Goal: Information Seeking & Learning: Learn about a topic

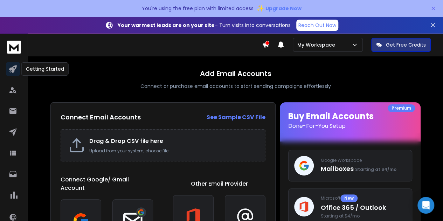
click at [13, 68] on icon at bounding box center [13, 69] width 8 height 8
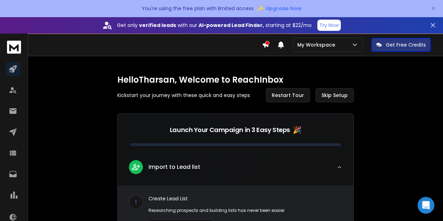
click at [12, 51] on img at bounding box center [14, 47] width 14 height 13
click at [322, 26] on p "Try Now" at bounding box center [328, 25] width 19 height 7
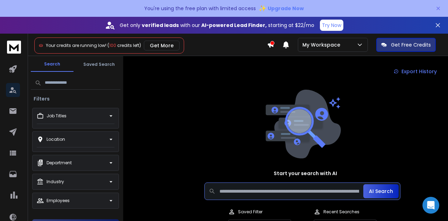
click at [64, 140] on div "Location" at bounding box center [76, 139] width 78 height 7
click at [41, 177] on div "Country" at bounding box center [55, 175] width 37 height 6
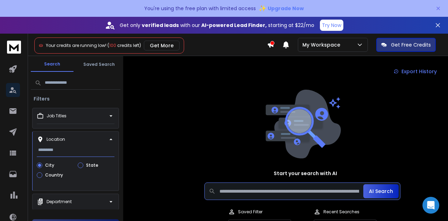
click at [46, 151] on input at bounding box center [76, 150] width 78 height 14
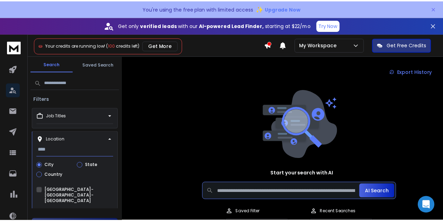
scroll to position [35, 0]
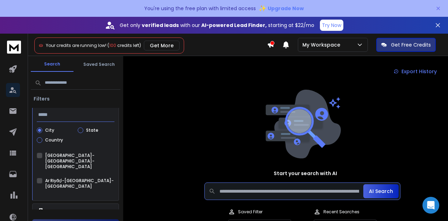
type input "*****"
drag, startPoint x: 42, startPoint y: 169, endPoint x: 42, endPoint y: 161, distance: 8.4
click at [42, 178] on div "Ar Riyāḑ-[GEOGRAPHIC_DATA]-[GEOGRAPHIC_DATA]" at bounding box center [76, 183] width 78 height 11
click at [41, 158] on div "[GEOGRAPHIC_DATA]-[GEOGRAPHIC_DATA]-[GEOGRAPHIC_DATA]" at bounding box center [76, 161] width 78 height 25
click at [39, 157] on Arabia "[GEOGRAPHIC_DATA]-[GEOGRAPHIC_DATA]-[GEOGRAPHIC_DATA]" at bounding box center [40, 156] width 6 height 6
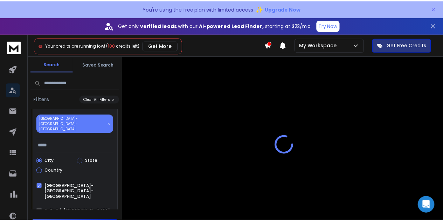
scroll to position [54, 0]
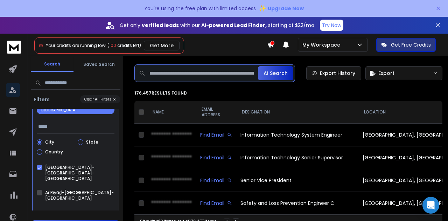
click at [41, 190] on Arabia "Ar Riyāḑ-[GEOGRAPHIC_DATA]-[GEOGRAPHIC_DATA]" at bounding box center [40, 193] width 6 height 6
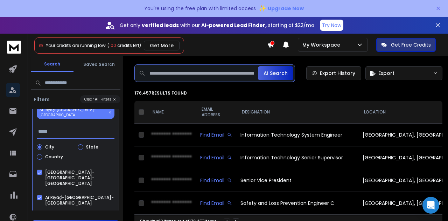
click at [55, 125] on input "*****" at bounding box center [76, 132] width 78 height 14
click at [56, 125] on input "*****" at bounding box center [76, 132] width 78 height 14
click at [71, 99] on div "Filters Clear All Filters" at bounding box center [76, 99] width 90 height 8
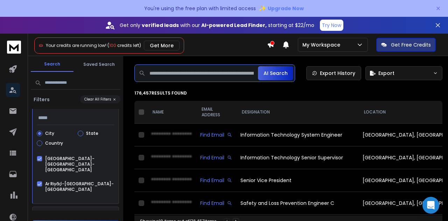
scroll to position [100, 0]
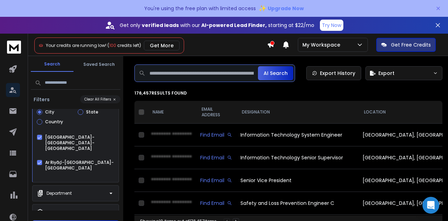
click at [67, 191] on p "Department" at bounding box center [59, 194] width 25 height 6
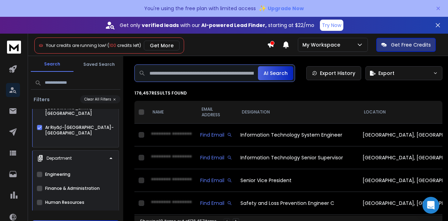
click at [41, 200] on Resources "Human Resources" at bounding box center [40, 203] width 6 height 6
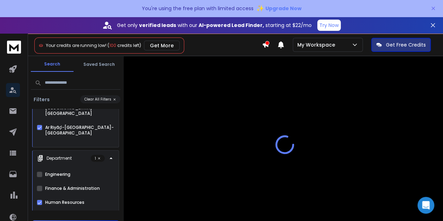
click at [39, 214] on IS "IT & IS" at bounding box center [40, 217] width 6 height 6
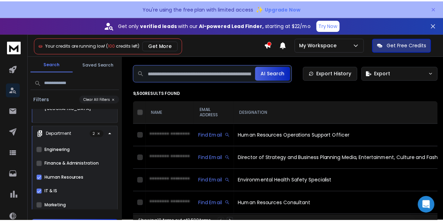
scroll to position [170, 0]
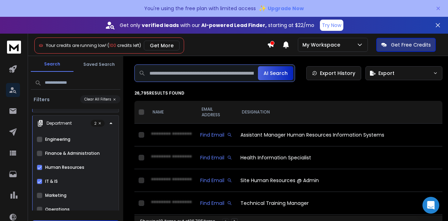
drag, startPoint x: 39, startPoint y: 199, endPoint x: 43, endPoint y: 183, distance: 16.0
click at [39, 221] on button "Sales" at bounding box center [40, 224] width 6 height 6
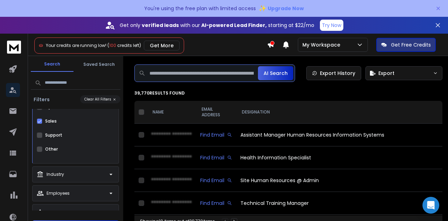
scroll to position [275, 0]
click at [69, 183] on div "Employees" at bounding box center [75, 191] width 87 height 16
click at [59, 169] on p "Industry" at bounding box center [56, 172] width 18 height 6
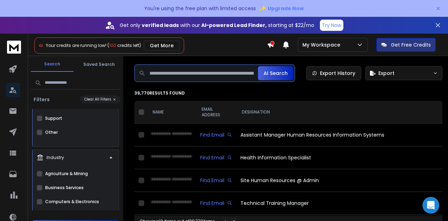
scroll to position [310, 0]
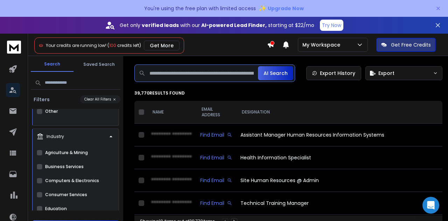
drag, startPoint x: 37, startPoint y: 166, endPoint x: 40, endPoint y: 157, distance: 10.0
click at [39, 188] on div "Consumer Services" at bounding box center [76, 195] width 78 height 14
click at [42, 178] on div "Computers & Electronics" at bounding box center [76, 181] width 78 height 6
click at [41, 188] on div "Consumer Services" at bounding box center [76, 195] width 78 height 14
click at [41, 192] on Services "Consumer Services" at bounding box center [40, 195] width 6 height 6
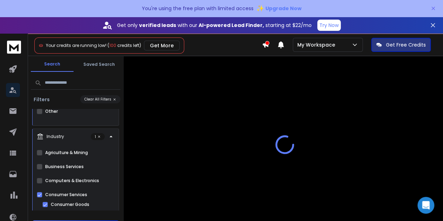
click at [41, 178] on Electronics "Computers & Electronics" at bounding box center [40, 181] width 6 height 6
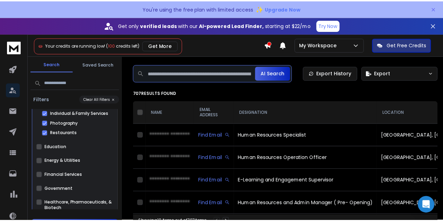
scroll to position [415, 0]
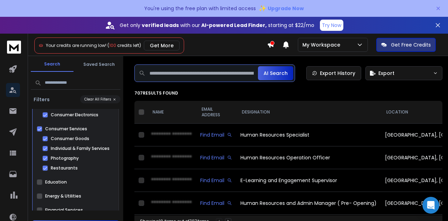
drag, startPoint x: 40, startPoint y: 157, endPoint x: 40, endPoint y: 161, distance: 3.9
click at [40, 175] on div "Education" at bounding box center [76, 182] width 78 height 14
click at [39, 193] on Utilities "Energy & Utilities" at bounding box center [40, 196] width 6 height 6
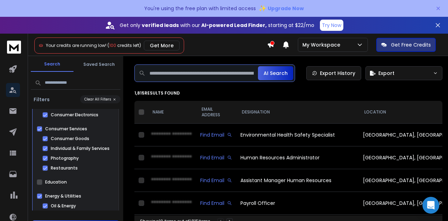
click at [39, 179] on button "Education" at bounding box center [40, 182] width 6 height 6
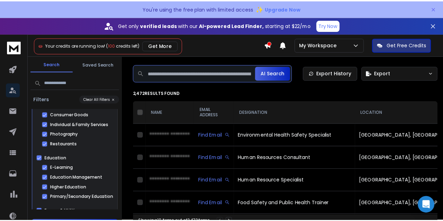
scroll to position [451, 0]
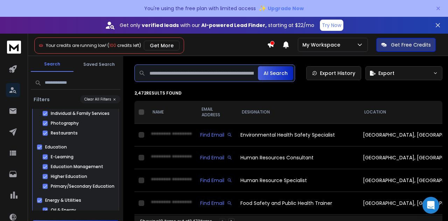
click at [40, 198] on Utilities "Energy & Utilities" at bounding box center [40, 201] width 6 height 6
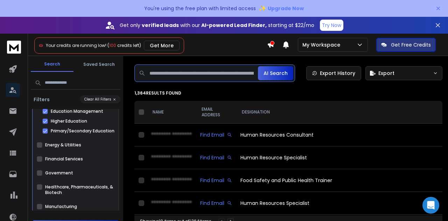
scroll to position [521, 0]
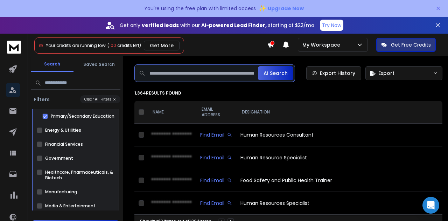
click at [39, 170] on Biotech "Healthcare, Pharmaceuticals, & Biotech" at bounding box center [40, 173] width 6 height 6
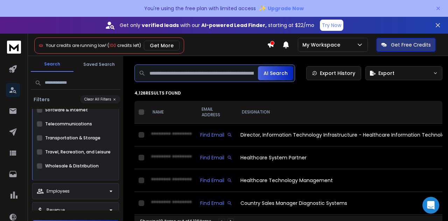
scroll to position [772, 0]
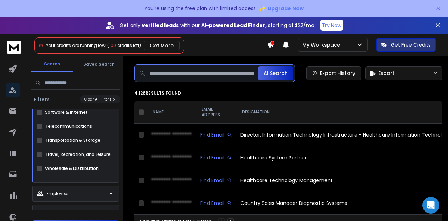
click at [77, 190] on div "Employees" at bounding box center [76, 193] width 78 height 7
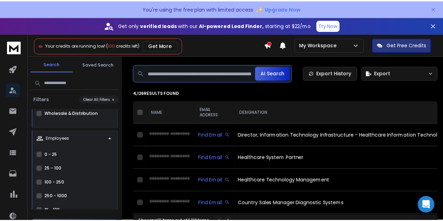
scroll to position [843, 0]
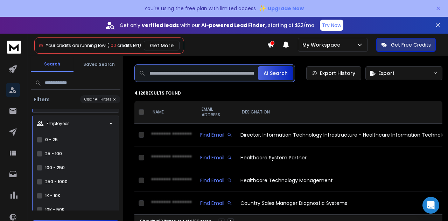
click at [40, 179] on 1000 "250 - 1000" at bounding box center [40, 182] width 6 height 6
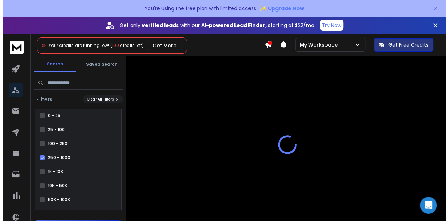
scroll to position [878, 0]
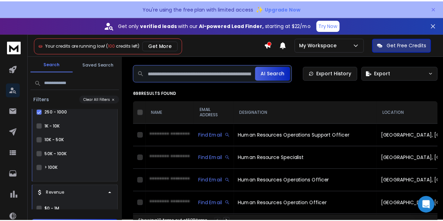
scroll to position [948, 0]
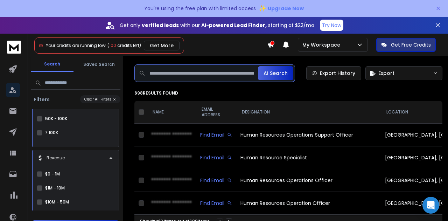
click at [36, 199] on div "Revenue $0 - 1M $1M - 10M $10M - 50M $50M - 100M $100M - 250M $250M - 500M $500…" at bounding box center [75, 218] width 87 height 137
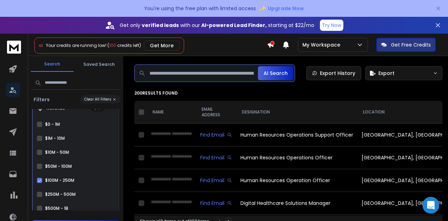
scroll to position [1018, 0]
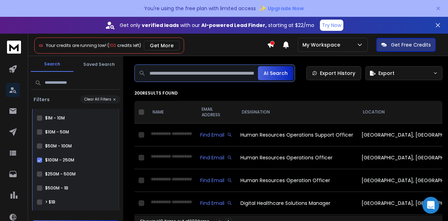
click at [40, 185] on 1B "$500M - 1B" at bounding box center [40, 188] width 6 height 6
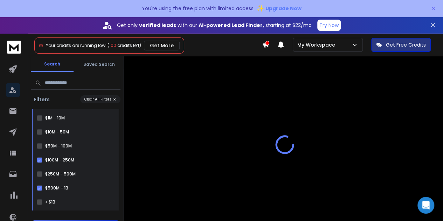
click at [39, 171] on 500M "$250M - 500M" at bounding box center [40, 174] width 6 height 6
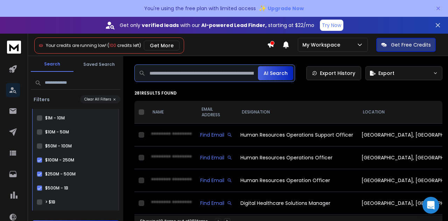
click at [40, 195] on div "> $1B" at bounding box center [76, 202] width 78 height 14
click at [38, 199] on \$1B "> $1B" at bounding box center [40, 202] width 6 height 6
click at [39, 143] on 100M "$50M - 100M" at bounding box center [40, 146] width 6 height 6
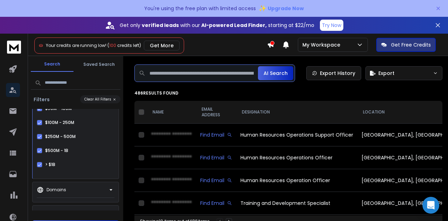
scroll to position [1083, 0]
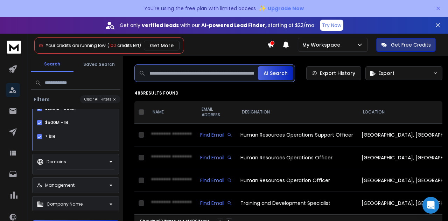
click at [68, 158] on div "Domains" at bounding box center [76, 161] width 78 height 7
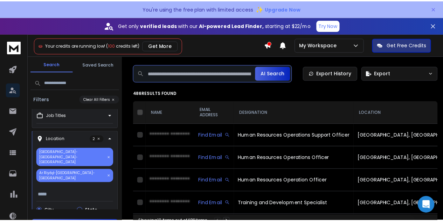
scroll to position [0, 0]
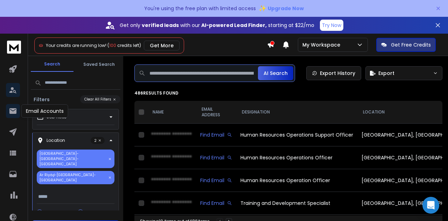
click at [16, 105] on link at bounding box center [13, 111] width 14 height 14
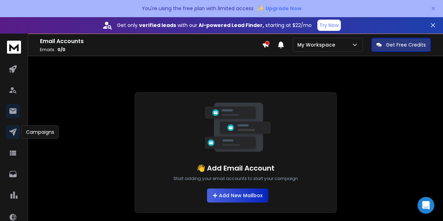
click at [15, 131] on icon at bounding box center [12, 131] width 7 height 7
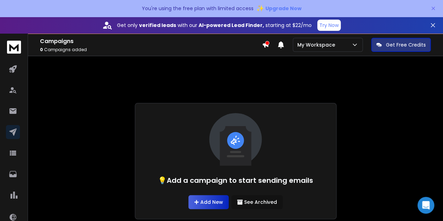
scroll to position [10, 0]
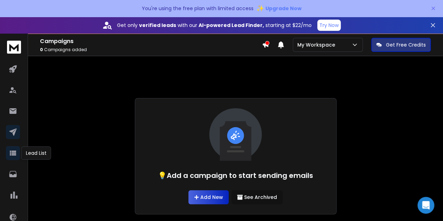
click at [12, 147] on link at bounding box center [13, 153] width 14 height 14
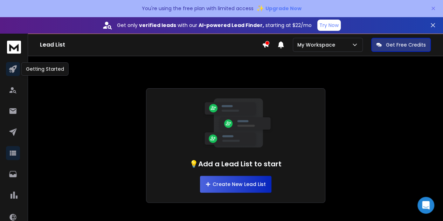
click at [14, 70] on icon at bounding box center [13, 69] width 8 height 8
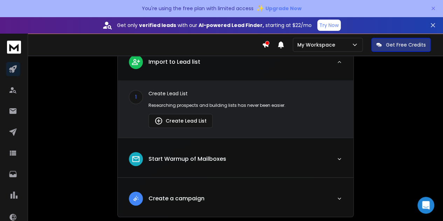
scroll to position [119, 0]
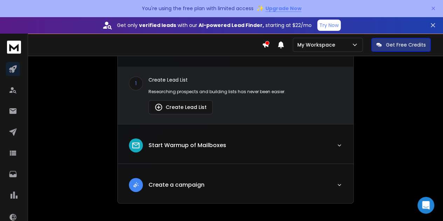
click at [288, 8] on span "Upgrade Now" at bounding box center [284, 8] width 36 height 7
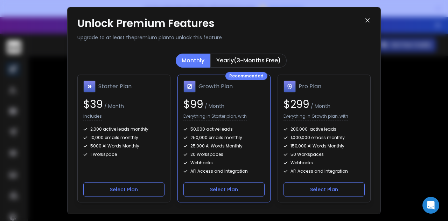
click at [369, 23] on div at bounding box center [368, 29] width 6 height 24
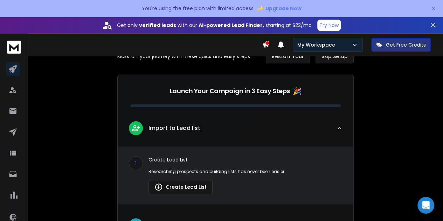
scroll to position [0, 0]
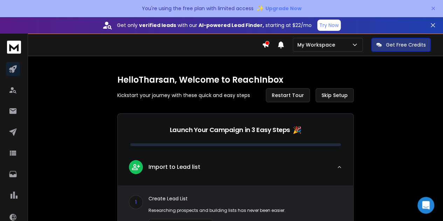
click at [434, 25] on icon at bounding box center [433, 25] width 6 height 6
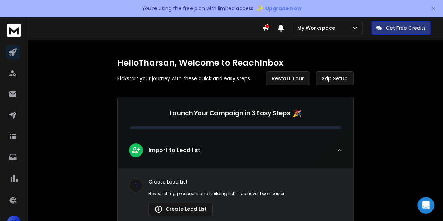
click at [437, 7] on div "You're using the free plan with limited access ✨ Upgrade Now" at bounding box center [221, 8] width 443 height 17
